Goal: Find specific page/section: Find specific page/section

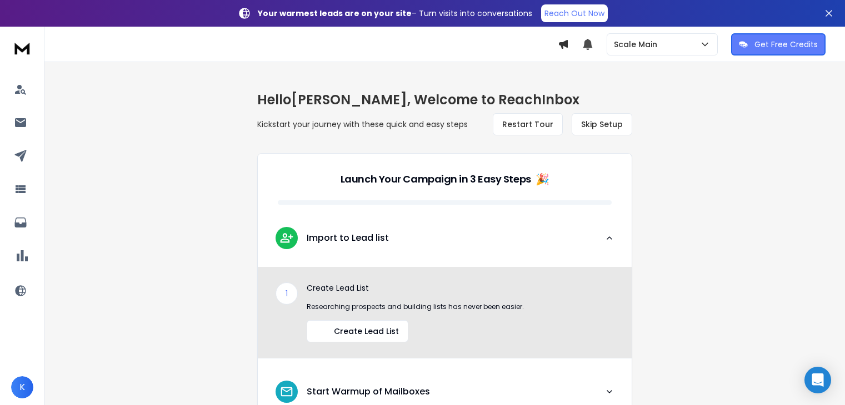
scroll to position [107, 0]
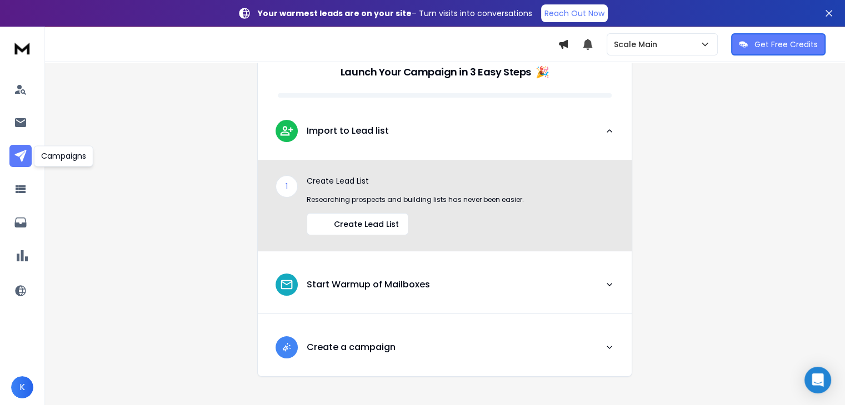
click at [22, 157] on icon at bounding box center [20, 156] width 12 height 12
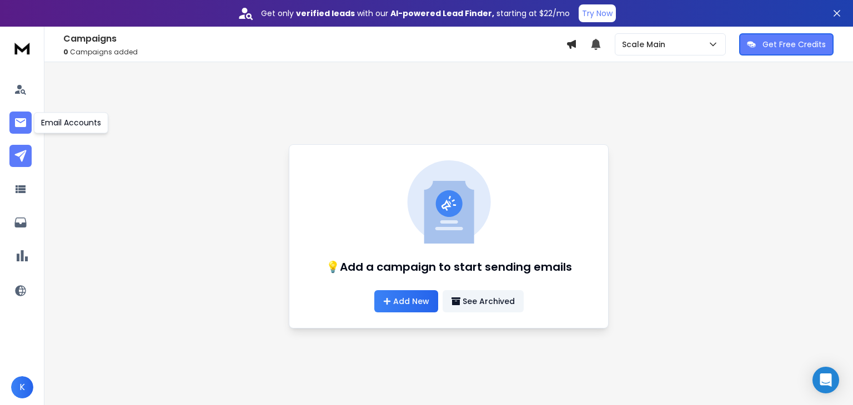
click at [20, 126] on icon at bounding box center [20, 122] width 11 height 9
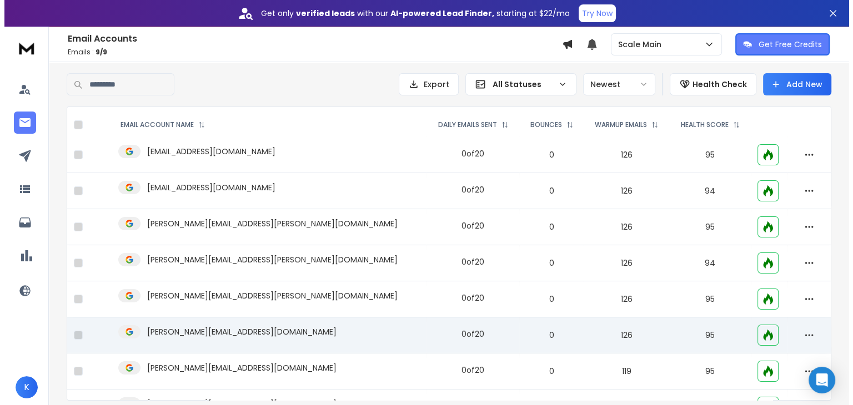
scroll to position [75, 0]
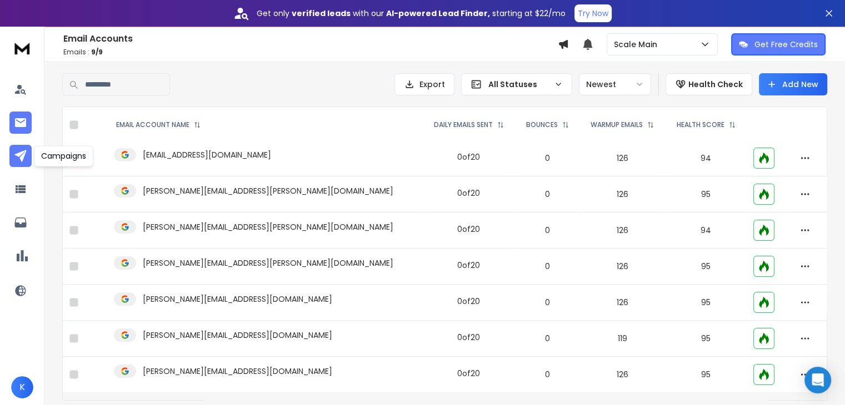
click at [22, 154] on icon at bounding box center [20, 155] width 13 height 13
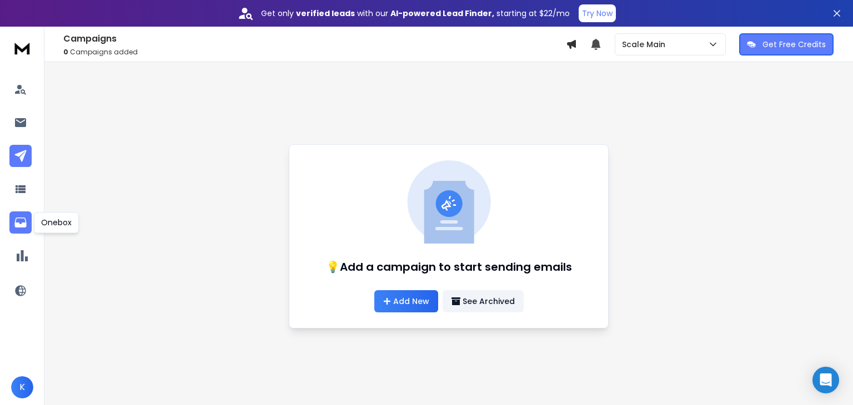
drag, startPoint x: 16, startPoint y: 223, endPoint x: 23, endPoint y: 227, distance: 8.5
click at [16, 223] on icon at bounding box center [20, 223] width 12 height 10
